Goal: Task Accomplishment & Management: Manage account settings

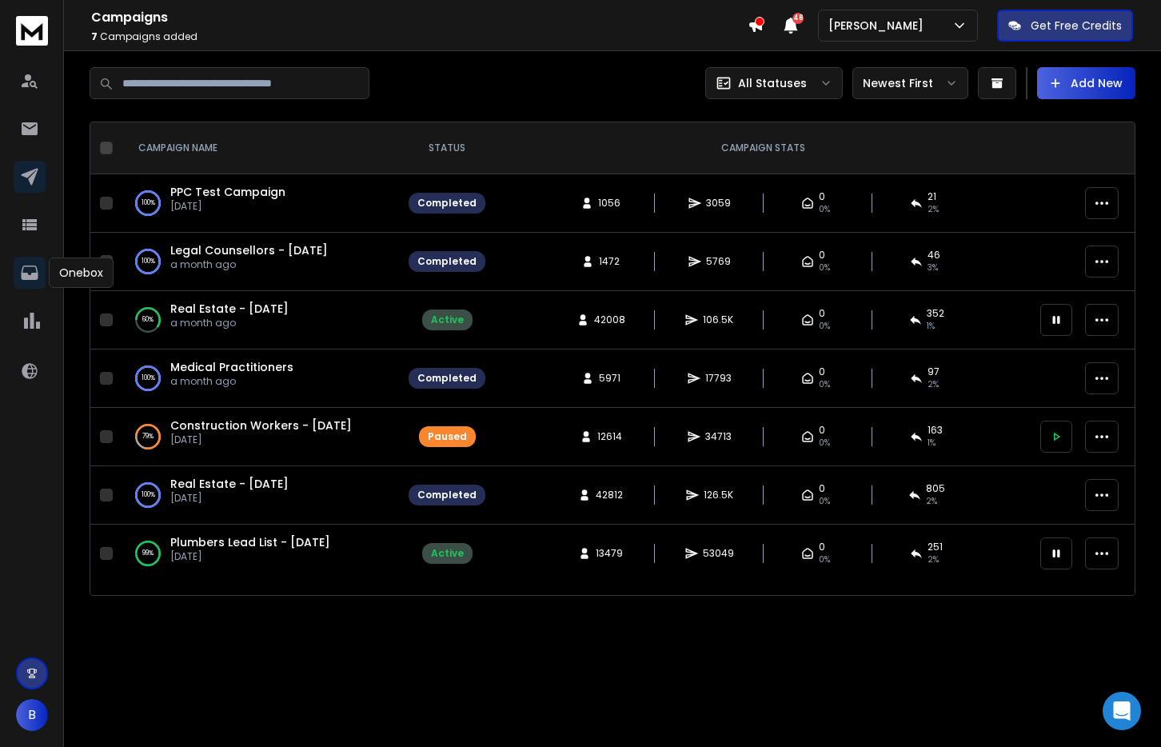
click at [14, 268] on link at bounding box center [30, 273] width 32 height 32
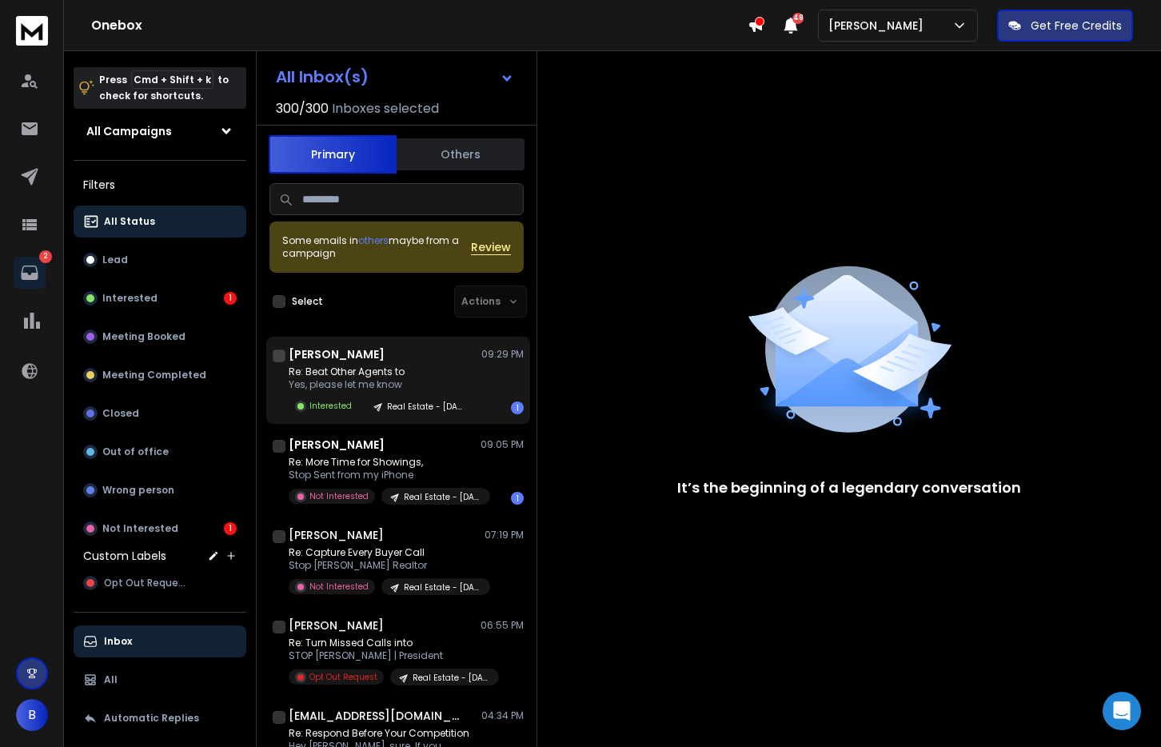
click at [409, 361] on div "Greg Roberts 09:29 PM" at bounding box center [406, 354] width 235 height 16
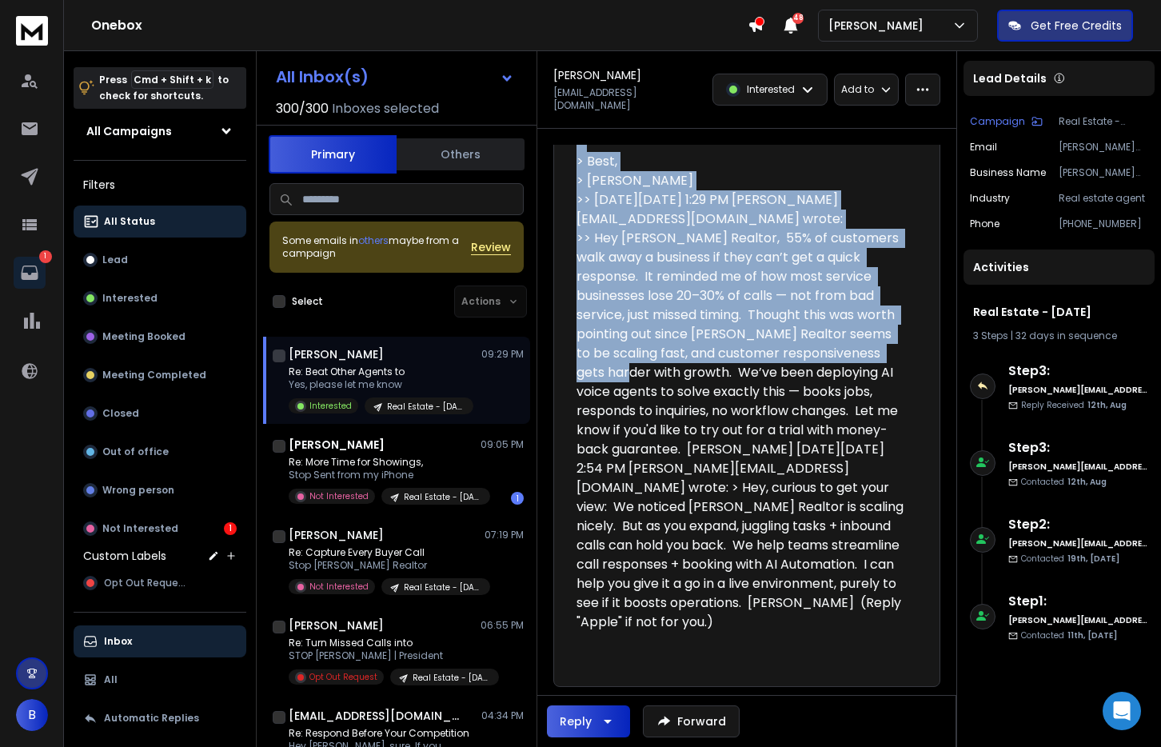
scroll to position [705, 0]
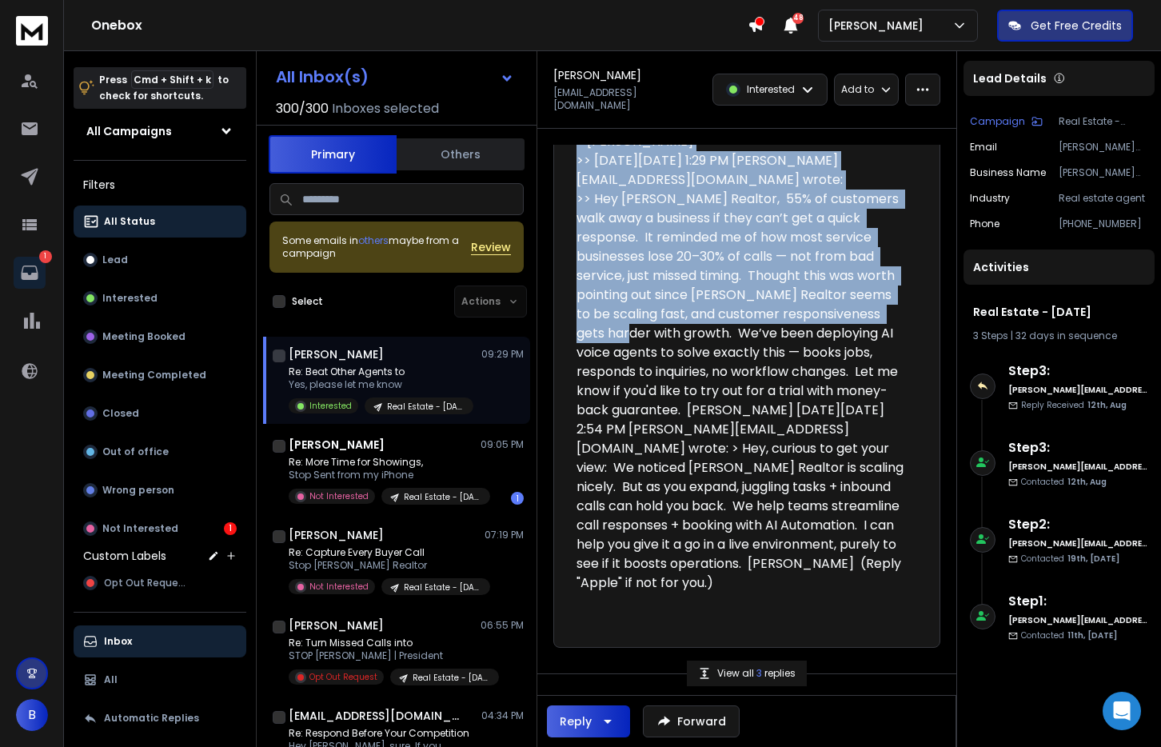
drag, startPoint x: 564, startPoint y: 206, endPoint x: 868, endPoint y: 561, distance: 466.8
click at [871, 573] on div "Re: Beat Other Agents to the Lead 12 August 2025 : 09:29 pm Reply Forward from:…" at bounding box center [746, 63] width 387 height 1170
copy div "Re: Beat Other Agents to the Lead 12 August 2025 : 09:29 pm Reply Forward from:…"
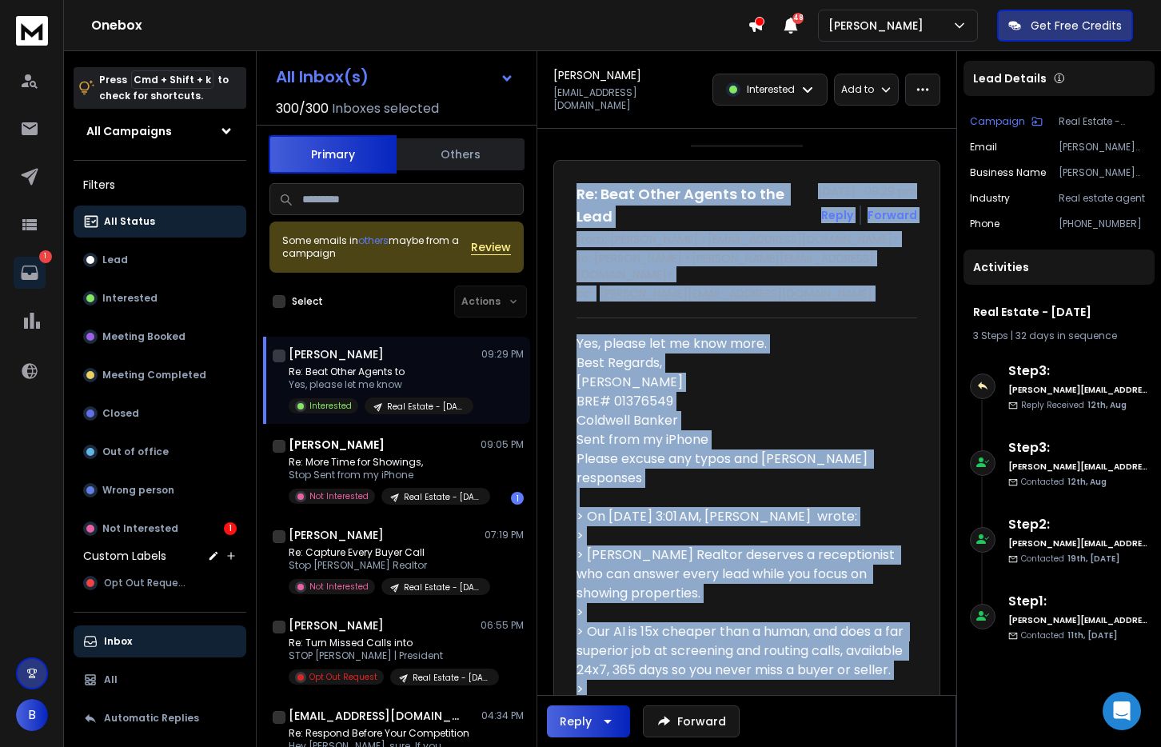
scroll to position [0, 0]
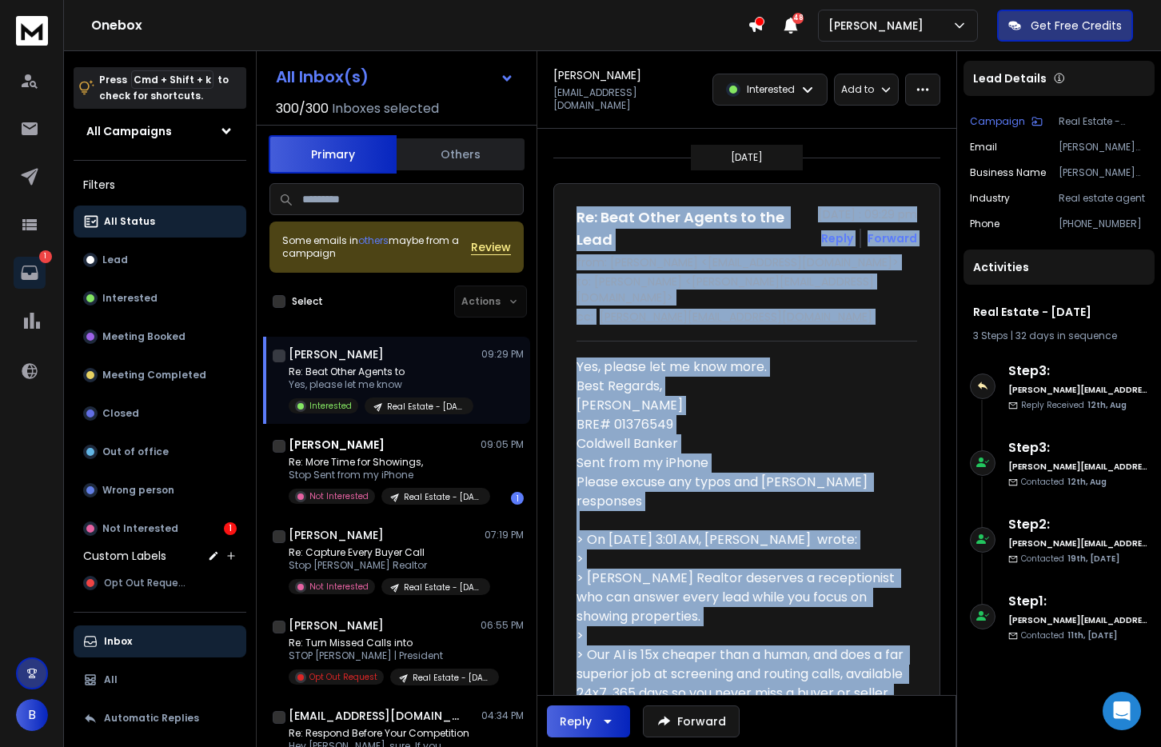
click at [694, 258] on div "Re: Beat Other Agents to the Lead 12 August 2025 : 09:29 pm Reply Forward from:…" at bounding box center [747, 265] width 341 height 118
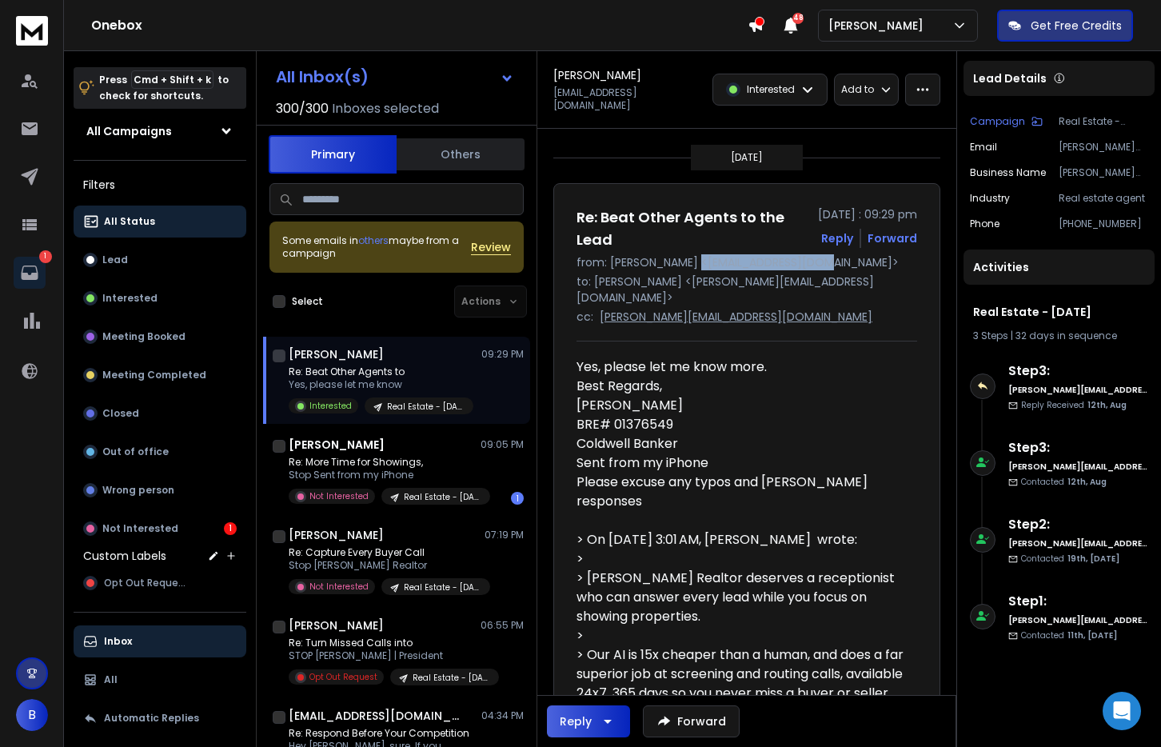
drag, startPoint x: 691, startPoint y: 253, endPoint x: 821, endPoint y: 254, distance: 129.6
click at [821, 254] on p "from: Greg Roberts <grobertsre@gmail.com>" at bounding box center [747, 262] width 341 height 16
copy p "grobertsre@gmail.com"
click at [1113, 214] on div "Campaign Real Estate - 7 July Email greg@gregrobertsgroup.com Business Name Gre…" at bounding box center [1059, 173] width 191 height 154
click at [1112, 222] on p "+1 310-686-6119" at bounding box center [1104, 224] width 90 height 13
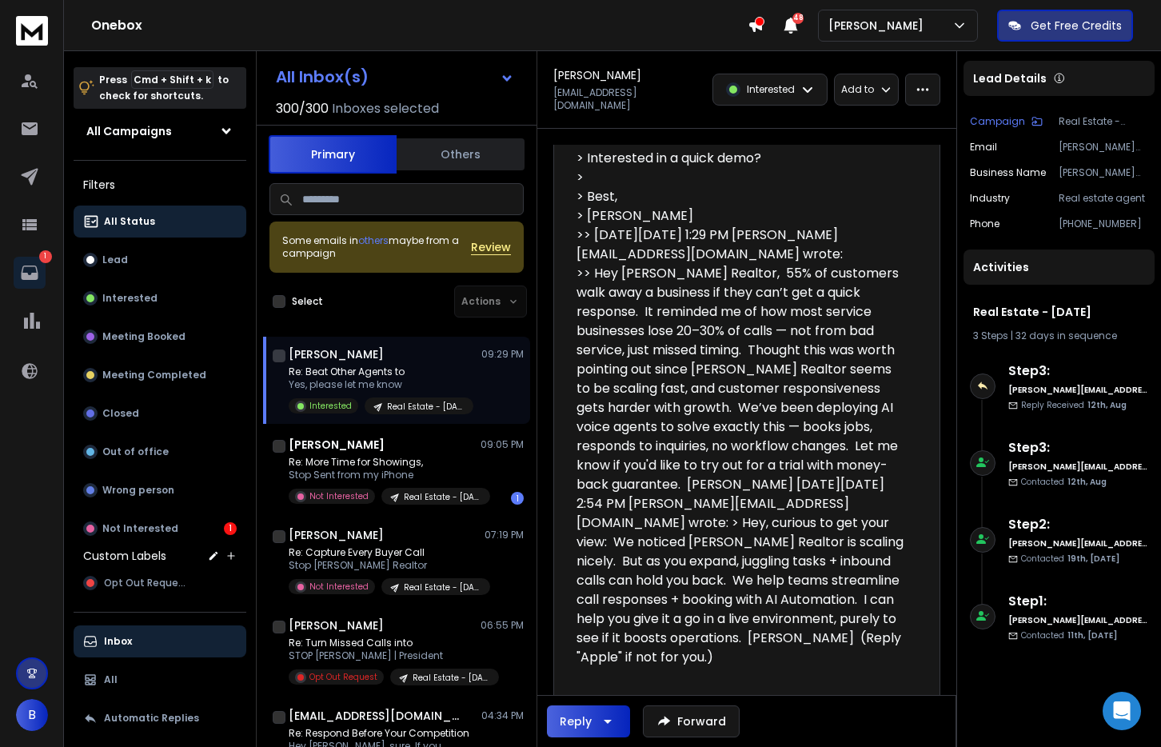
scroll to position [628, 0]
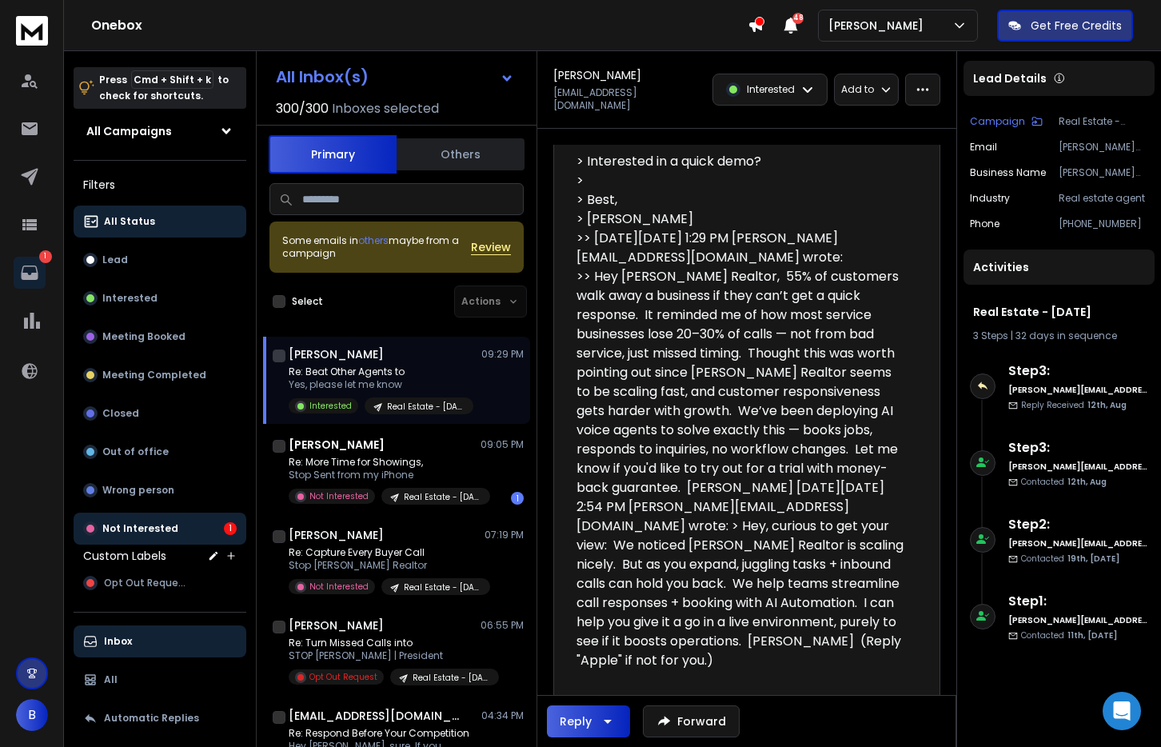
click at [188, 519] on button "Not Interested 1" at bounding box center [160, 529] width 173 height 32
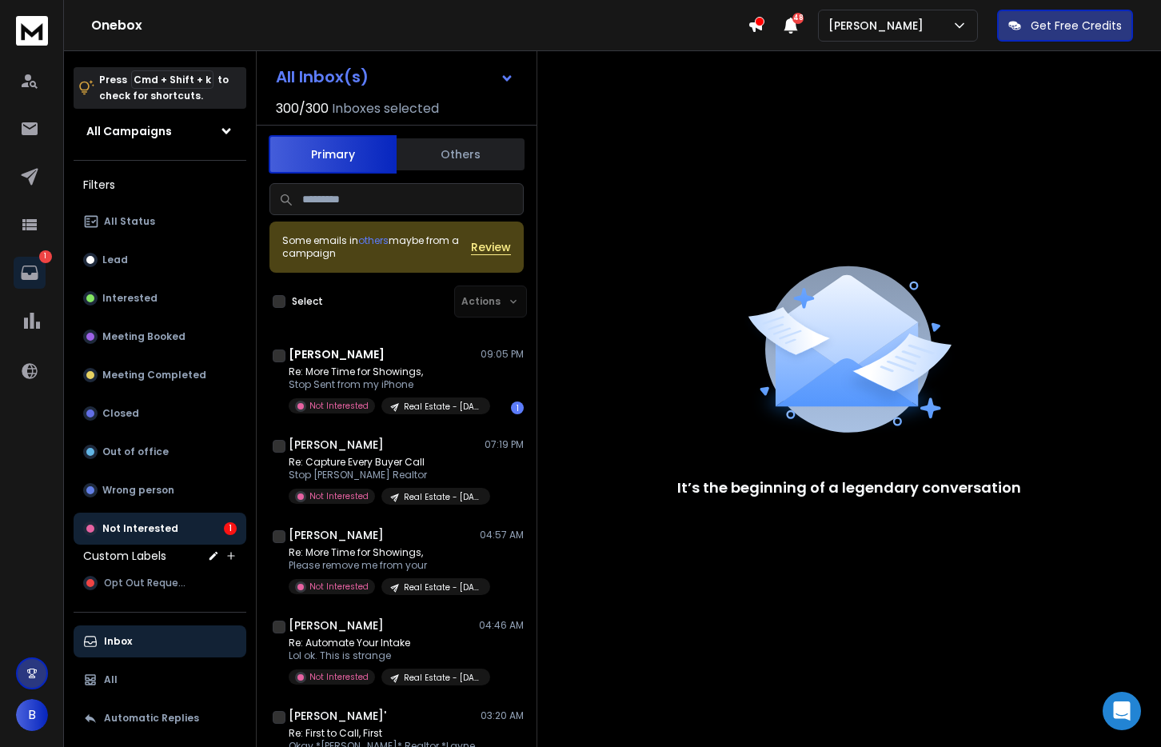
click at [166, 296] on button "Interested" at bounding box center [160, 298] width 173 height 32
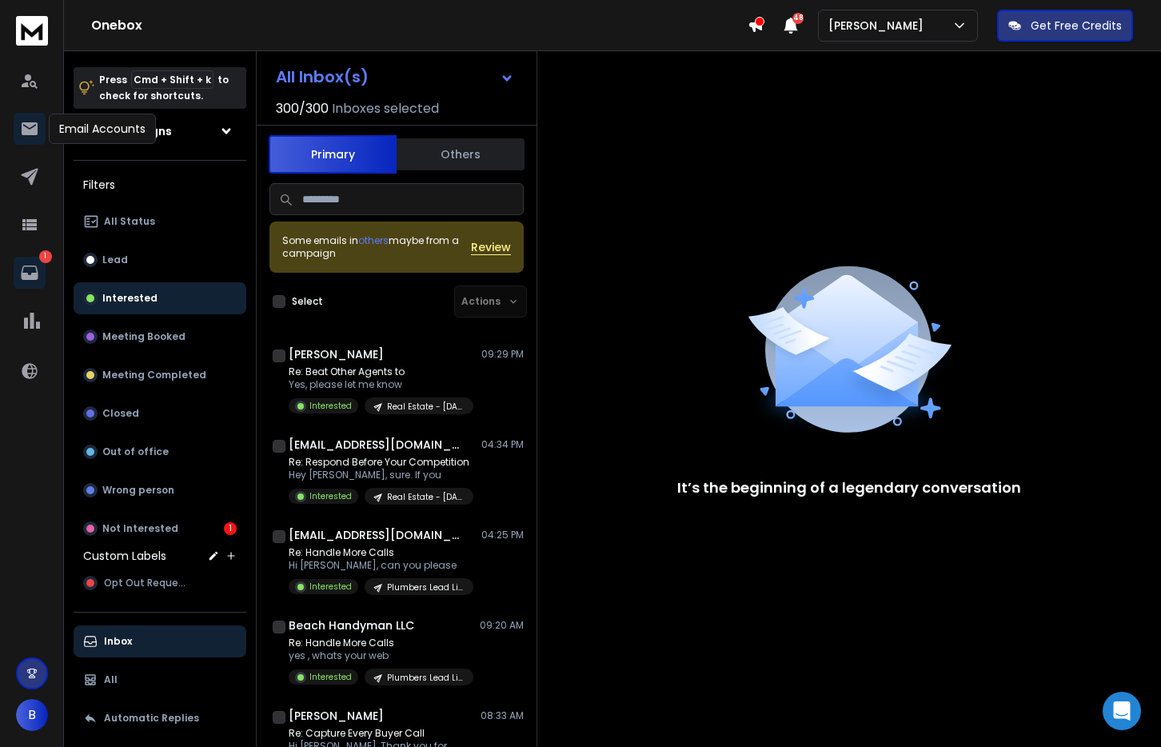
click at [25, 130] on icon at bounding box center [30, 128] width 16 height 13
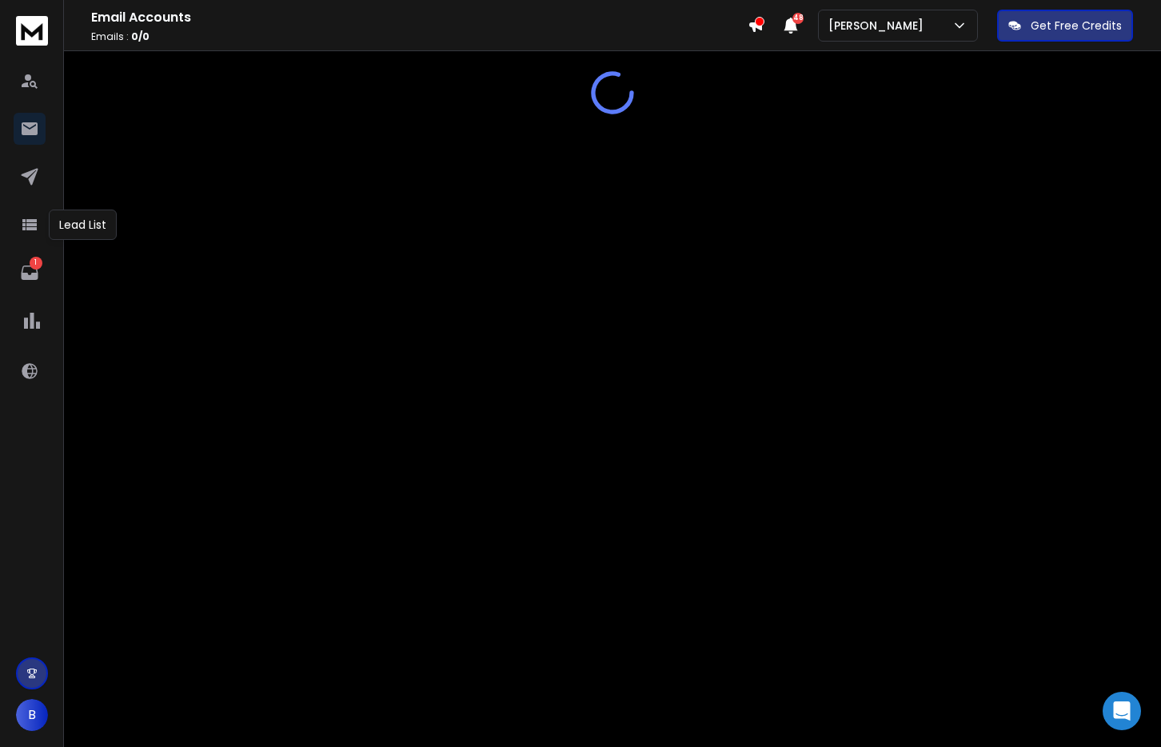
click at [16, 194] on div at bounding box center [32, 180] width 37 height 38
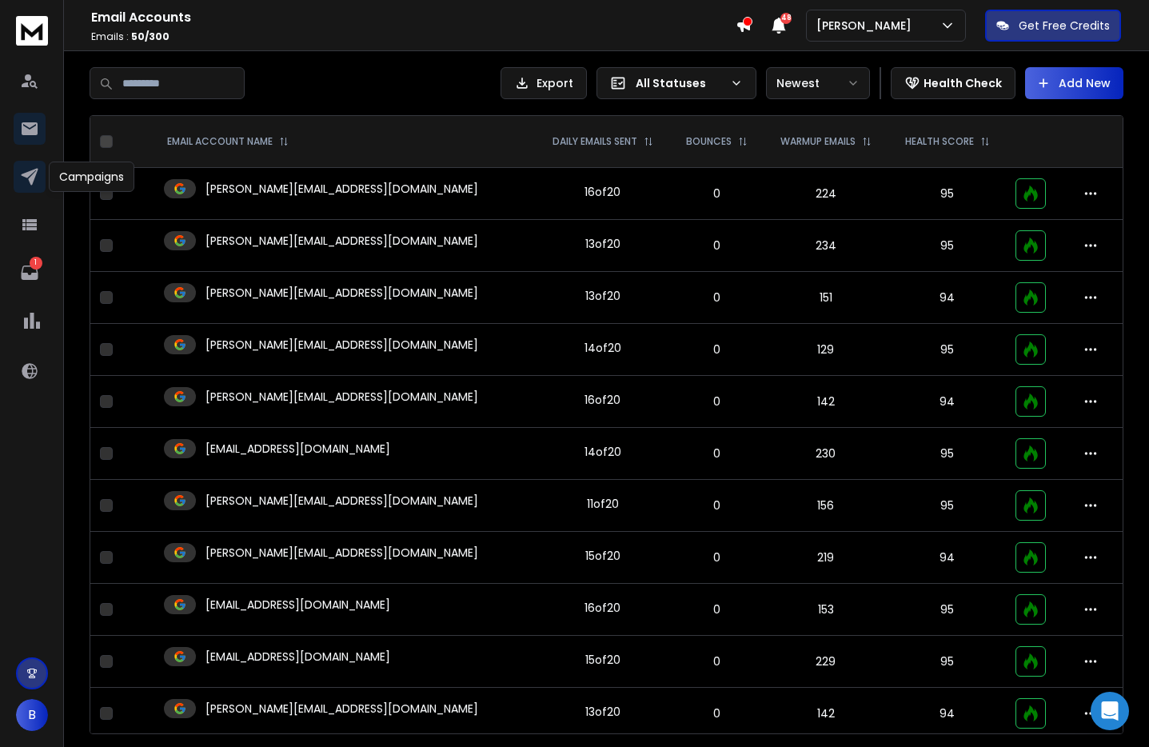
click at [22, 186] on icon at bounding box center [29, 176] width 19 height 19
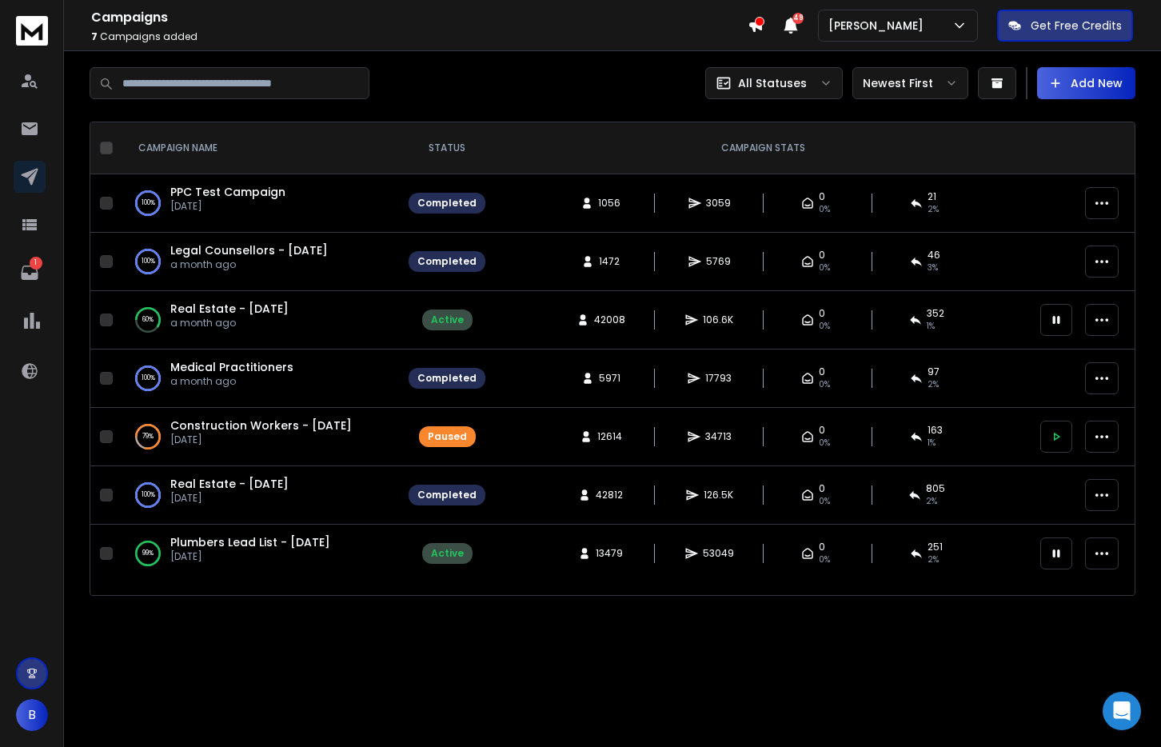
click at [442, 66] on div "Campaigns 7 Campaigns Added All Statuses Newest First Add New CAMPAIGN NAME STA…" at bounding box center [612, 331] width 1097 height 561
